Goal: Task Accomplishment & Management: Use online tool/utility

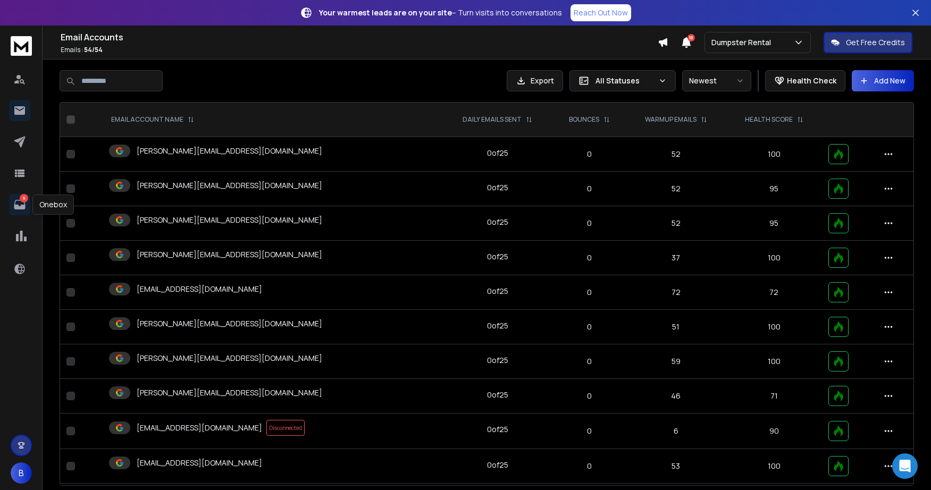
click at [16, 204] on icon at bounding box center [19, 204] width 13 height 13
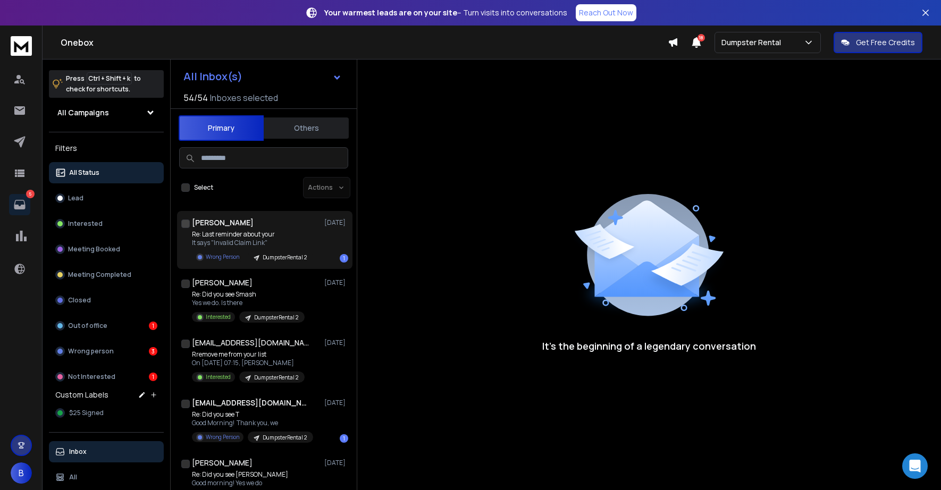
click at [247, 243] on p "It says "Invalid Claim Link"" at bounding box center [252, 243] width 121 height 9
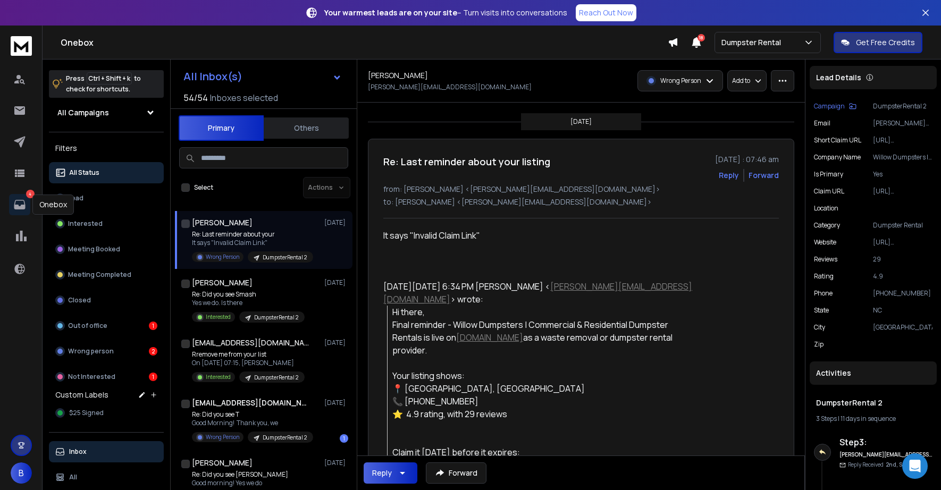
click at [21, 205] on icon at bounding box center [19, 205] width 11 height 10
click at [22, 175] on icon at bounding box center [20, 173] width 10 height 7
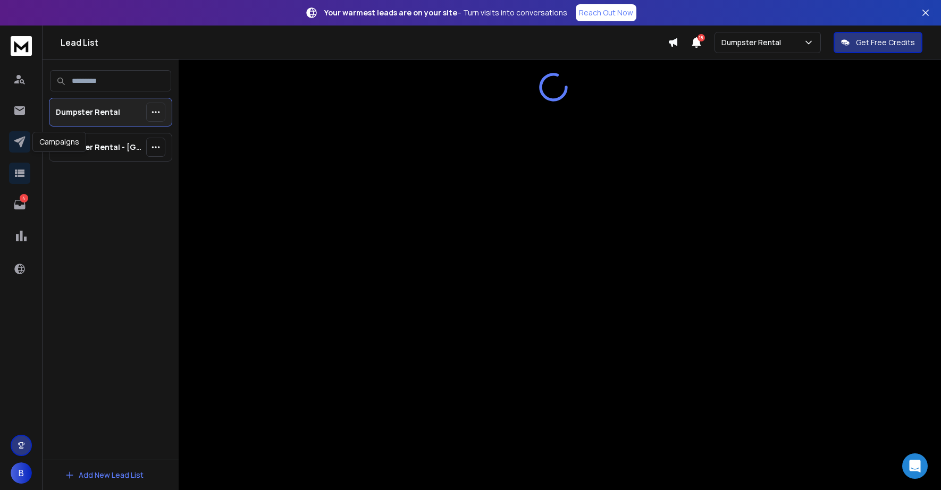
click at [24, 136] on icon at bounding box center [19, 142] width 13 height 13
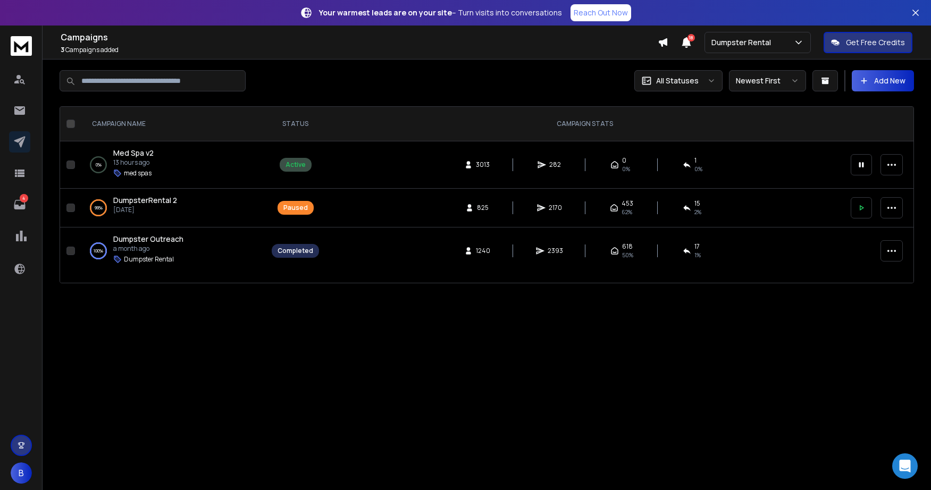
click at [177, 166] on div "0 % Med Spa v2 13 hours ago med spas" at bounding box center [172, 165] width 165 height 34
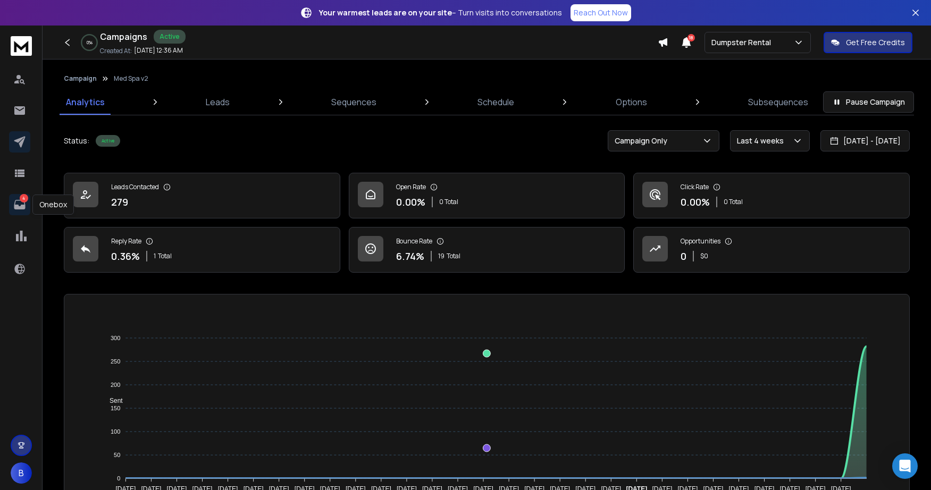
click at [23, 196] on p "4" at bounding box center [24, 198] width 9 height 9
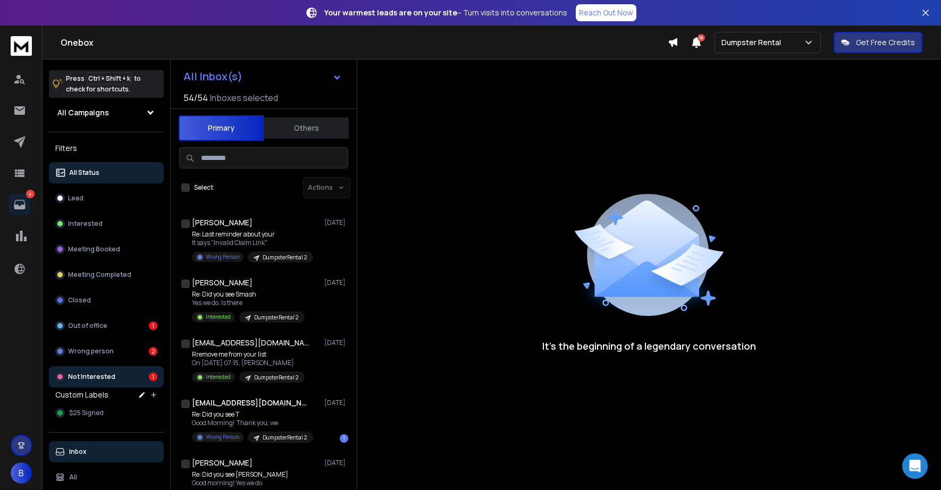
click at [112, 376] on p "Not Interested" at bounding box center [91, 377] width 47 height 9
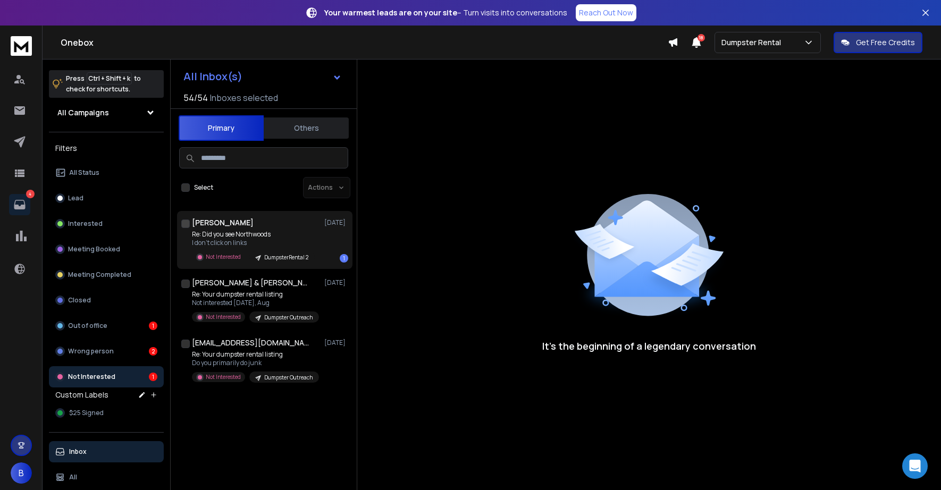
click at [285, 234] on p "Re: Did you see Northwoods" at bounding box center [253, 234] width 123 height 9
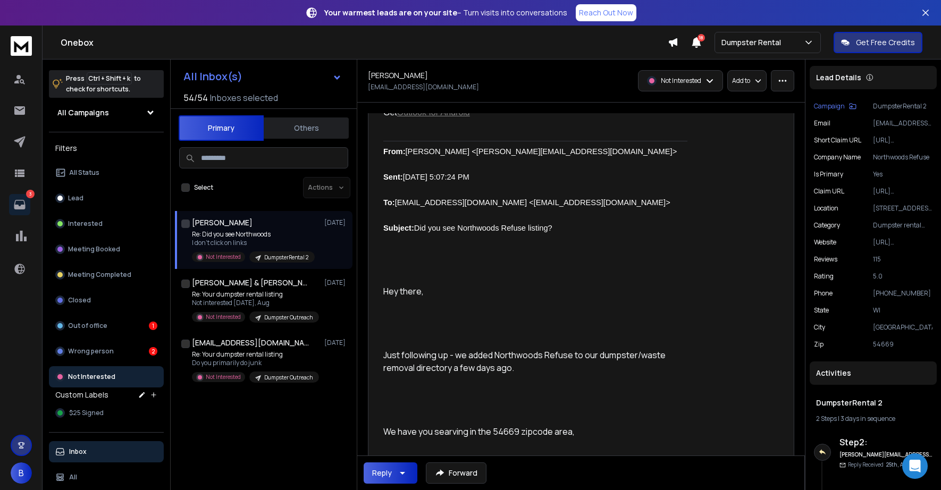
scroll to position [399, 0]
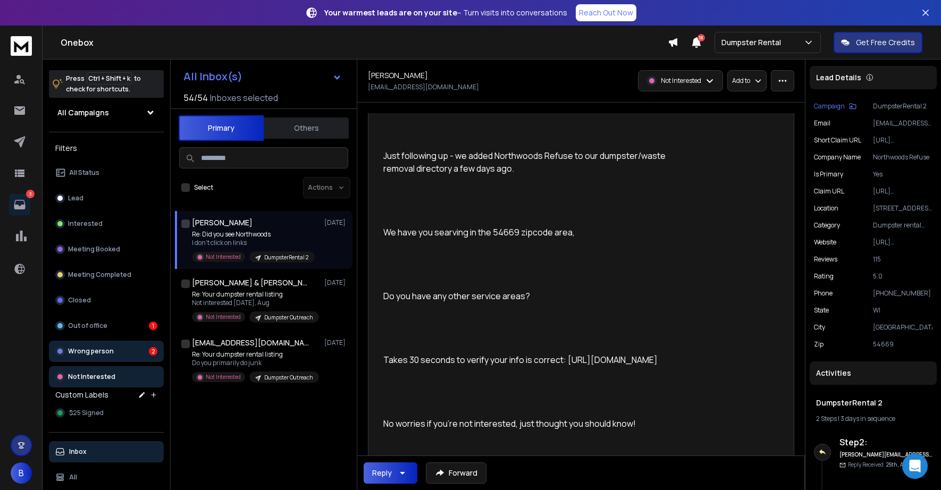
click at [115, 351] on button "Wrong person 2" at bounding box center [106, 351] width 115 height 21
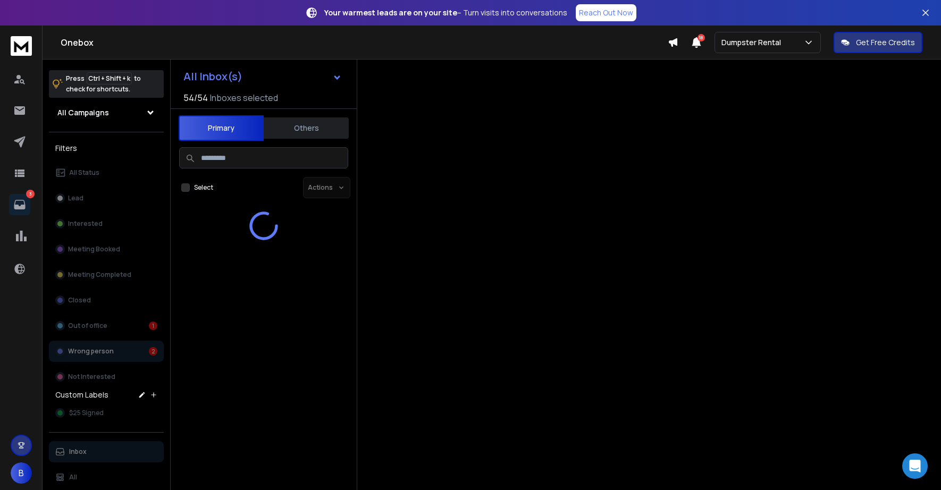
scroll to position [0, 0]
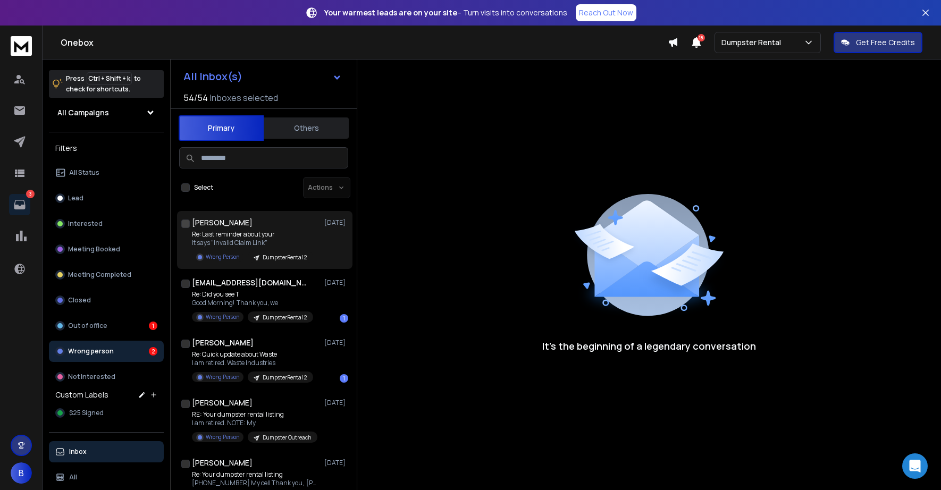
click at [298, 239] on p "It says "Invalid Claim Link"" at bounding box center [252, 243] width 121 height 9
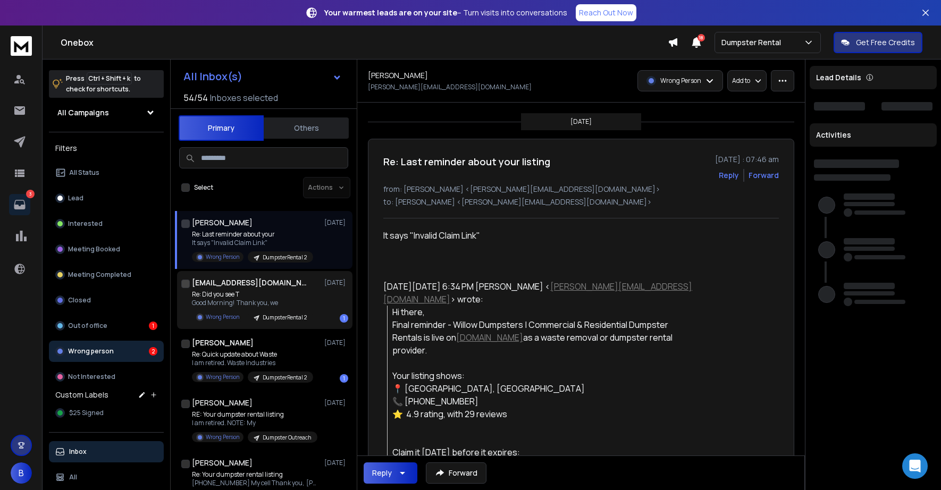
click at [287, 293] on p "Re: Did you see T" at bounding box center [252, 294] width 121 height 9
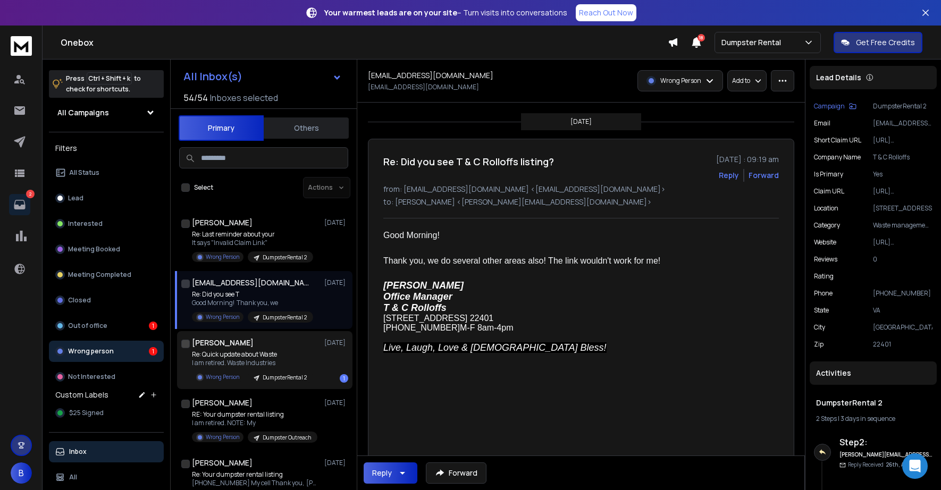
click at [307, 352] on p "Re: Quick update about Waste" at bounding box center [252, 354] width 121 height 9
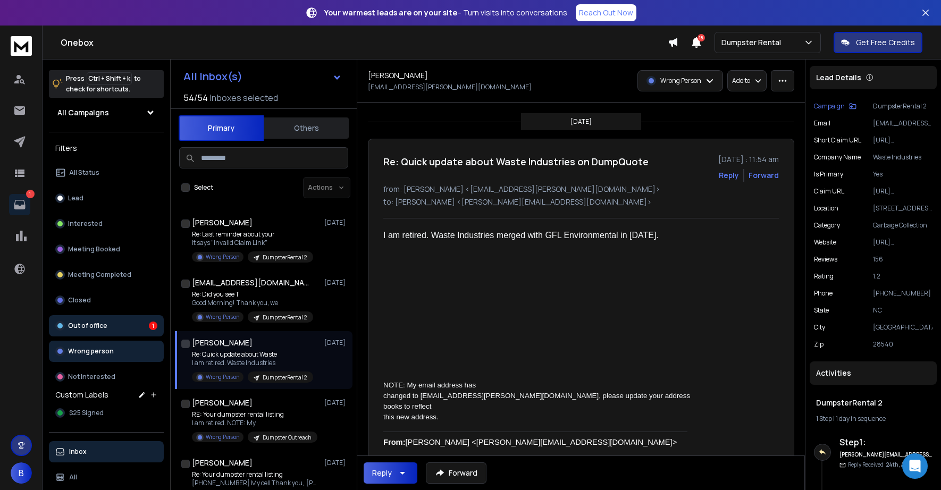
click at [111, 320] on button "Out of office 1" at bounding box center [106, 325] width 115 height 21
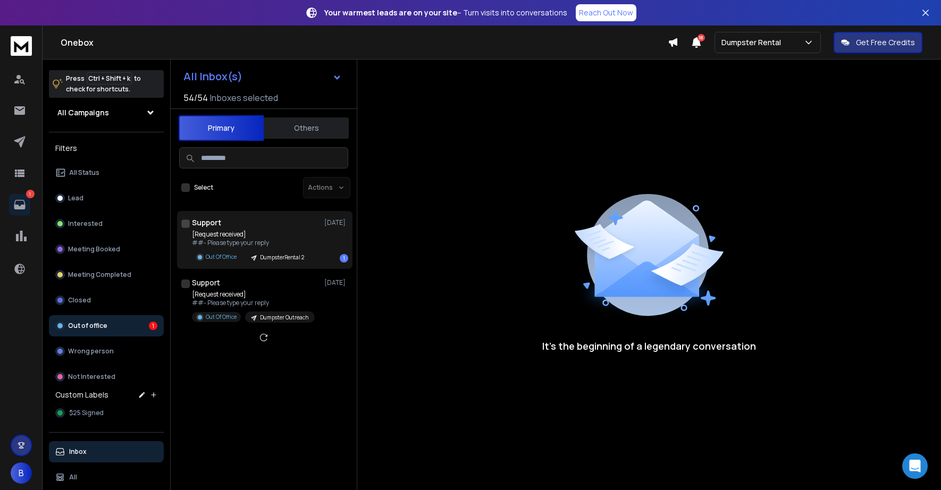
click at [272, 230] on p "[Request received]" at bounding box center [251, 234] width 119 height 9
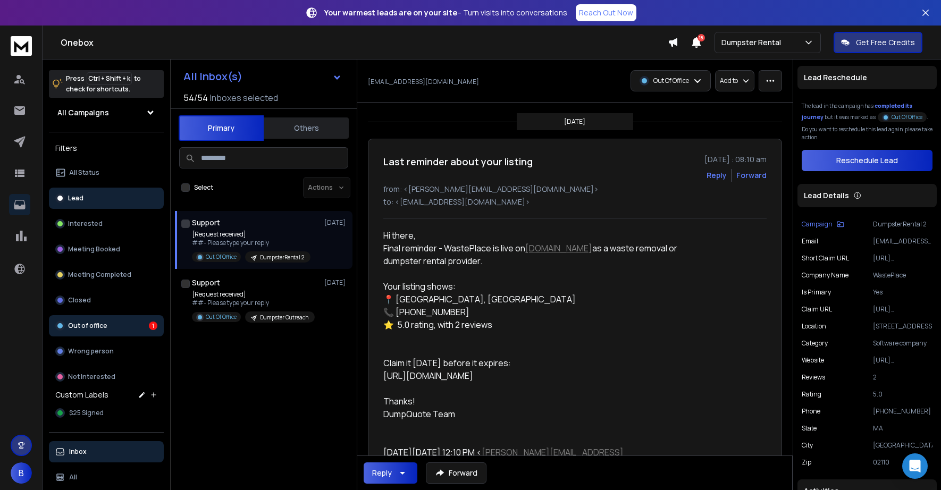
click at [86, 199] on button "Lead" at bounding box center [106, 198] width 115 height 21
